Goal: Communication & Community: Answer question/provide support

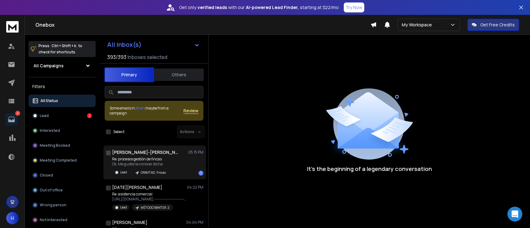
click at [169, 152] on h1 "[PERSON_NAME]-[PERSON_NAME]" at bounding box center [146, 152] width 68 height 6
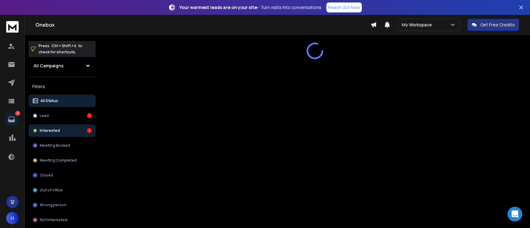
click at [56, 135] on button "Interested 1" at bounding box center [62, 131] width 67 height 12
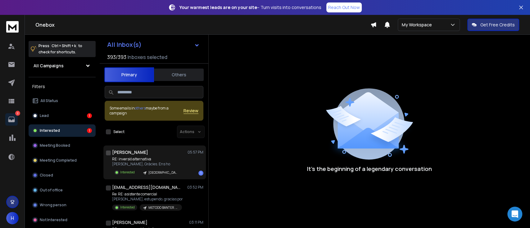
click at [152, 165] on p "Hola Guillermo, Gràcies. Ens ho" at bounding box center [147, 164] width 70 height 5
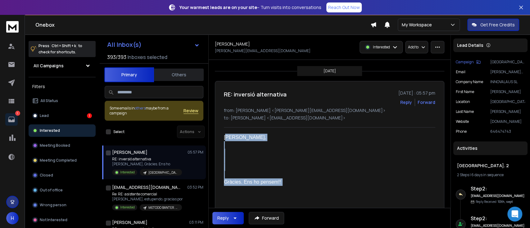
drag, startPoint x: 297, startPoint y: 120, endPoint x: 222, endPoint y: 144, distance: 78.6
copy div "Hola Guillermo, Gràcies. Ens ho pensem!!"
click at [381, 47] on p "Interested" at bounding box center [381, 47] width 17 height 5
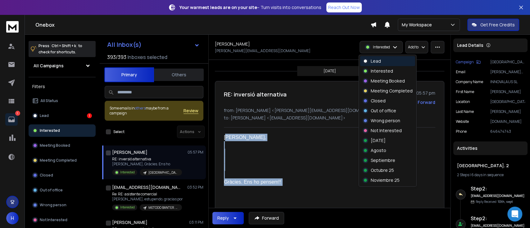
click at [384, 63] on div "Lead" at bounding box center [387, 61] width 55 height 10
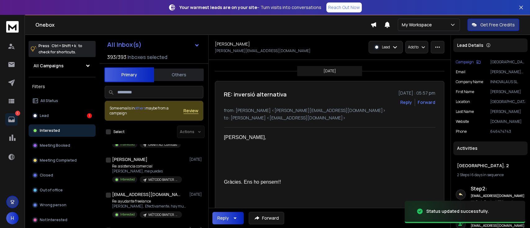
scroll to position [249, 0]
